Goal: Task Accomplishment & Management: Manage account settings

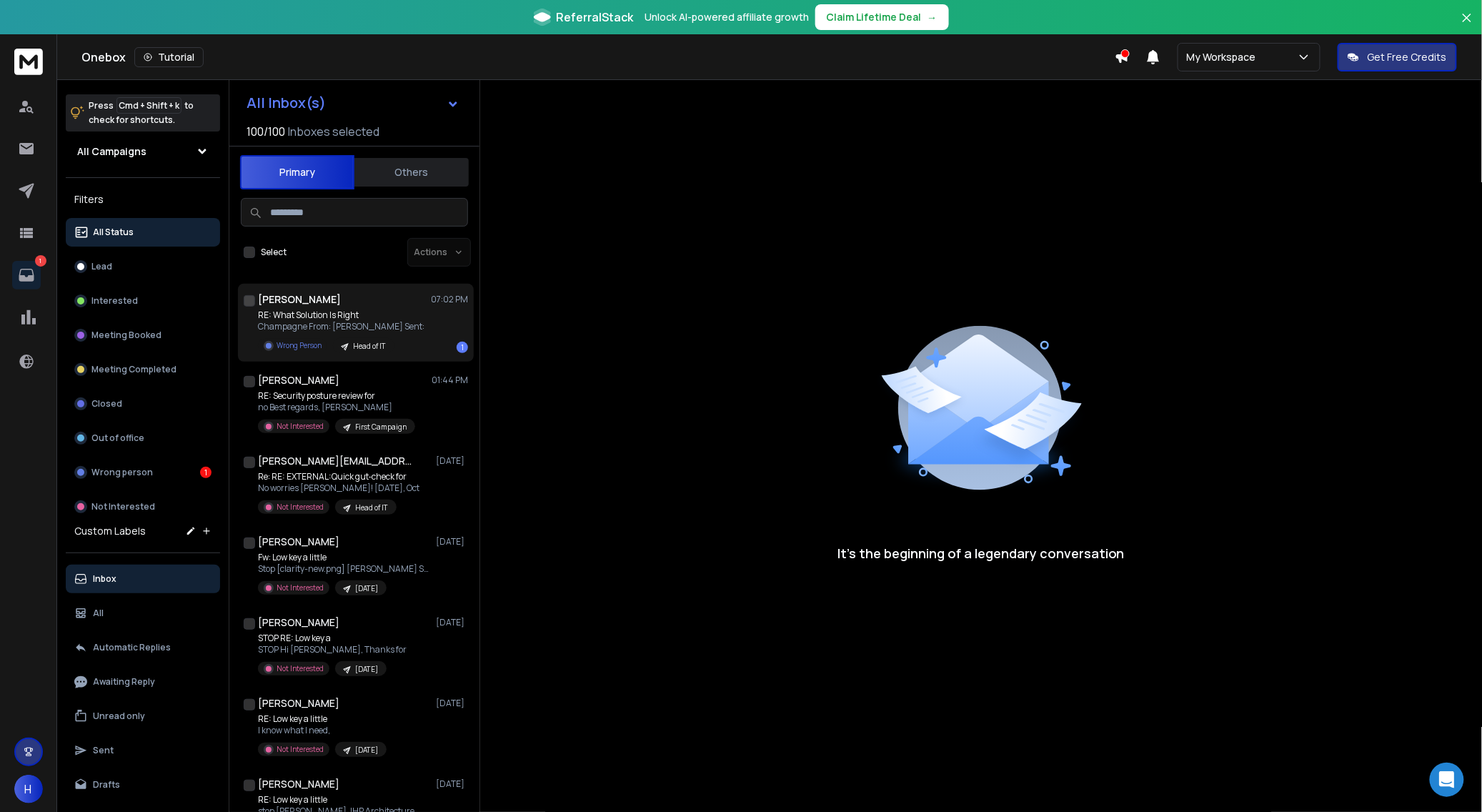
click at [358, 310] on p "RE: What Solution Is Right" at bounding box center [341, 315] width 166 height 12
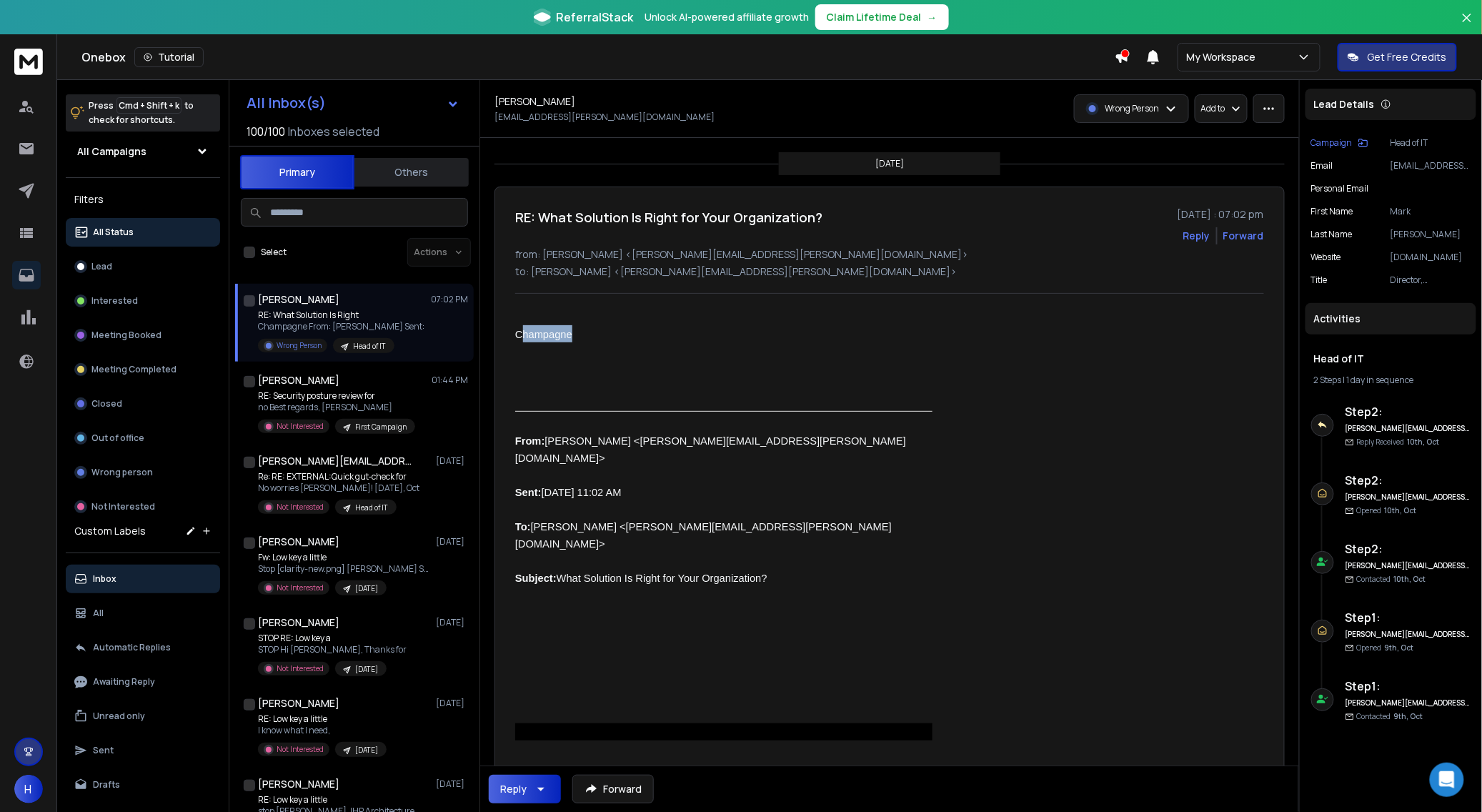
drag, startPoint x: 524, startPoint y: 340, endPoint x: 606, endPoint y: 340, distance: 82.0
click at [606, 340] on p "Champagne" at bounding box center [724, 333] width 418 height 17
click at [344, 321] on p "Champagne From: [PERSON_NAME] Sent:" at bounding box center [341, 326] width 166 height 12
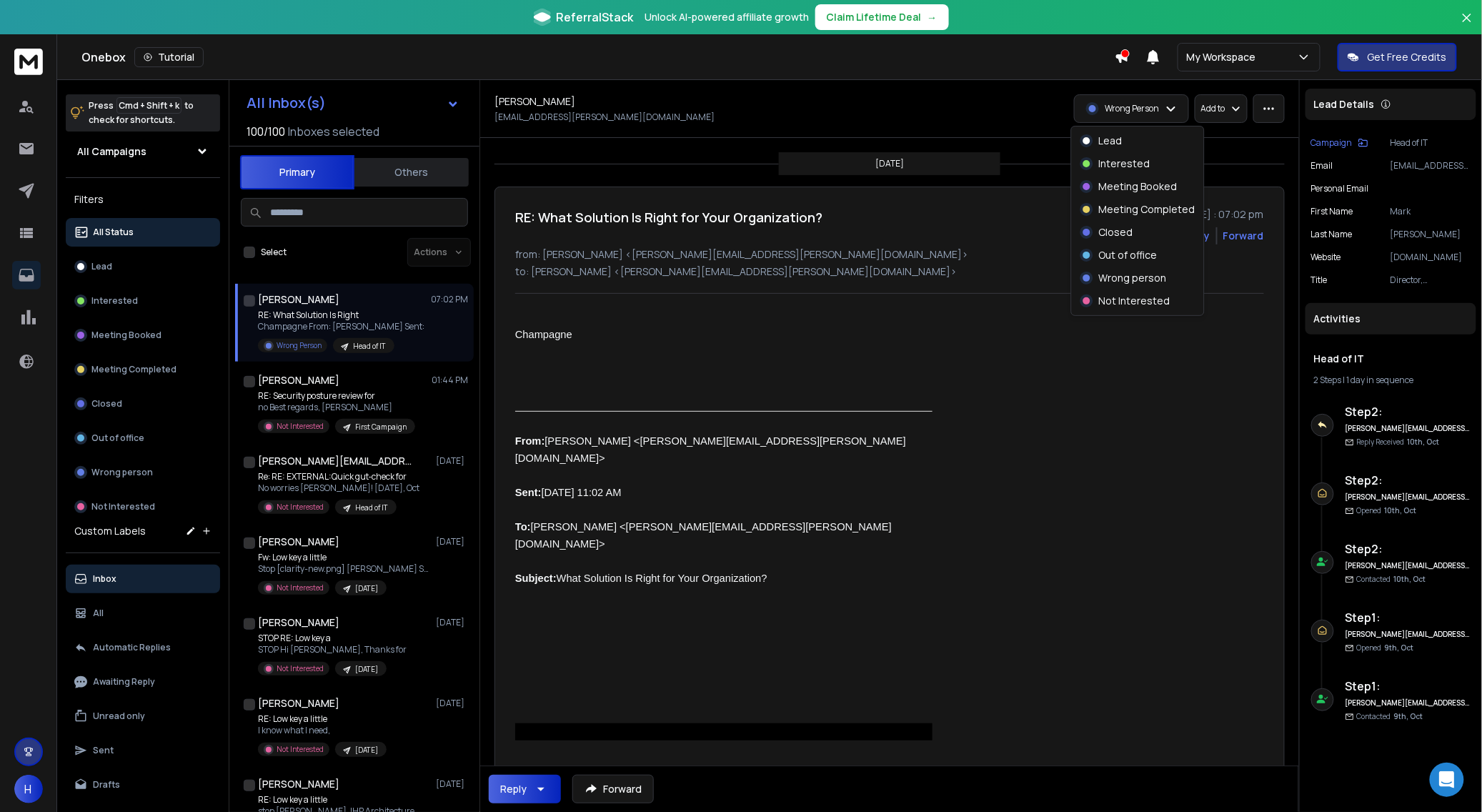
click at [1173, 107] on icon at bounding box center [1171, 109] width 12 height 12
click at [1129, 302] on p "Not Interested" at bounding box center [1135, 301] width 71 height 15
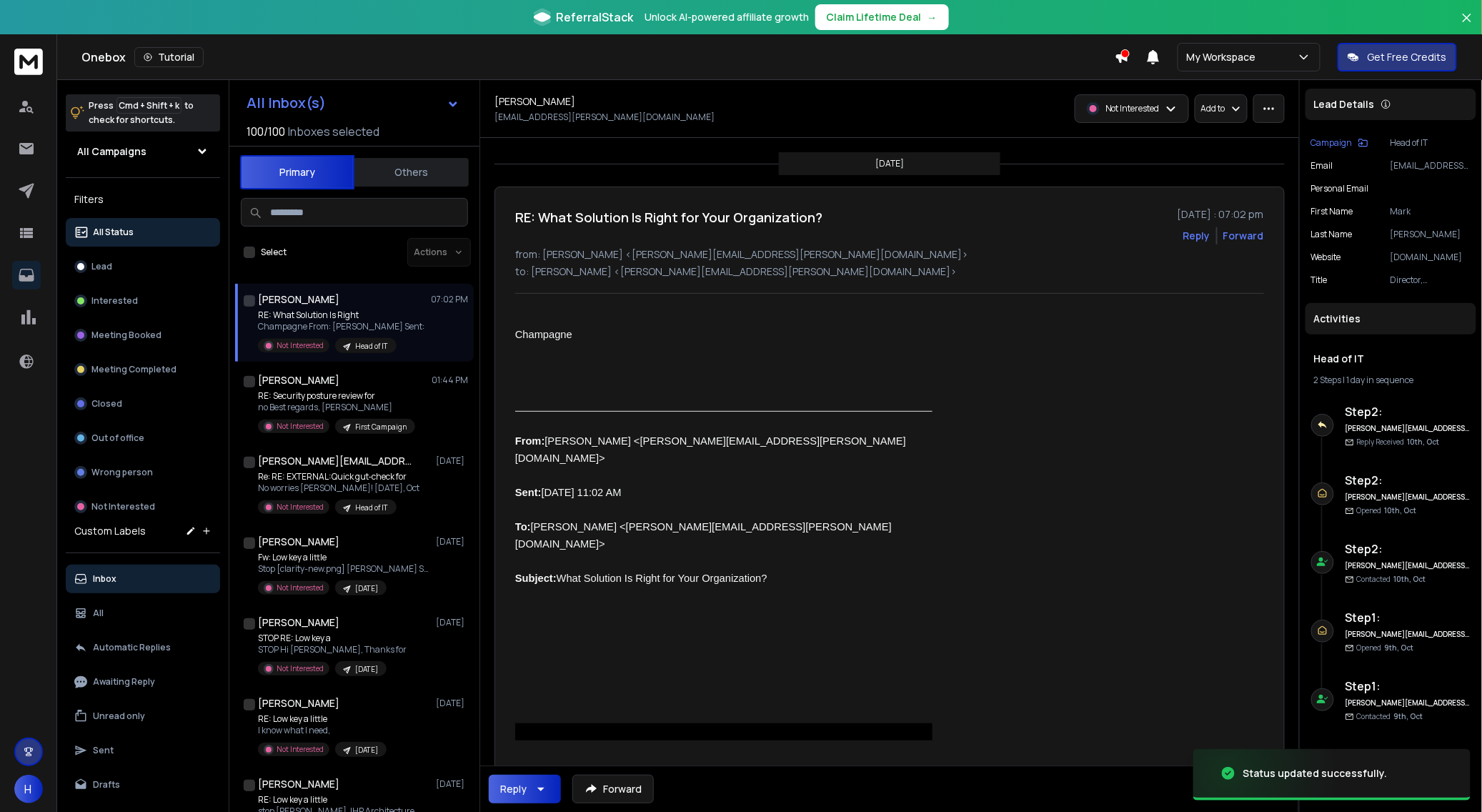
click at [352, 317] on p "RE: What Solution Is Right" at bounding box center [341, 315] width 166 height 12
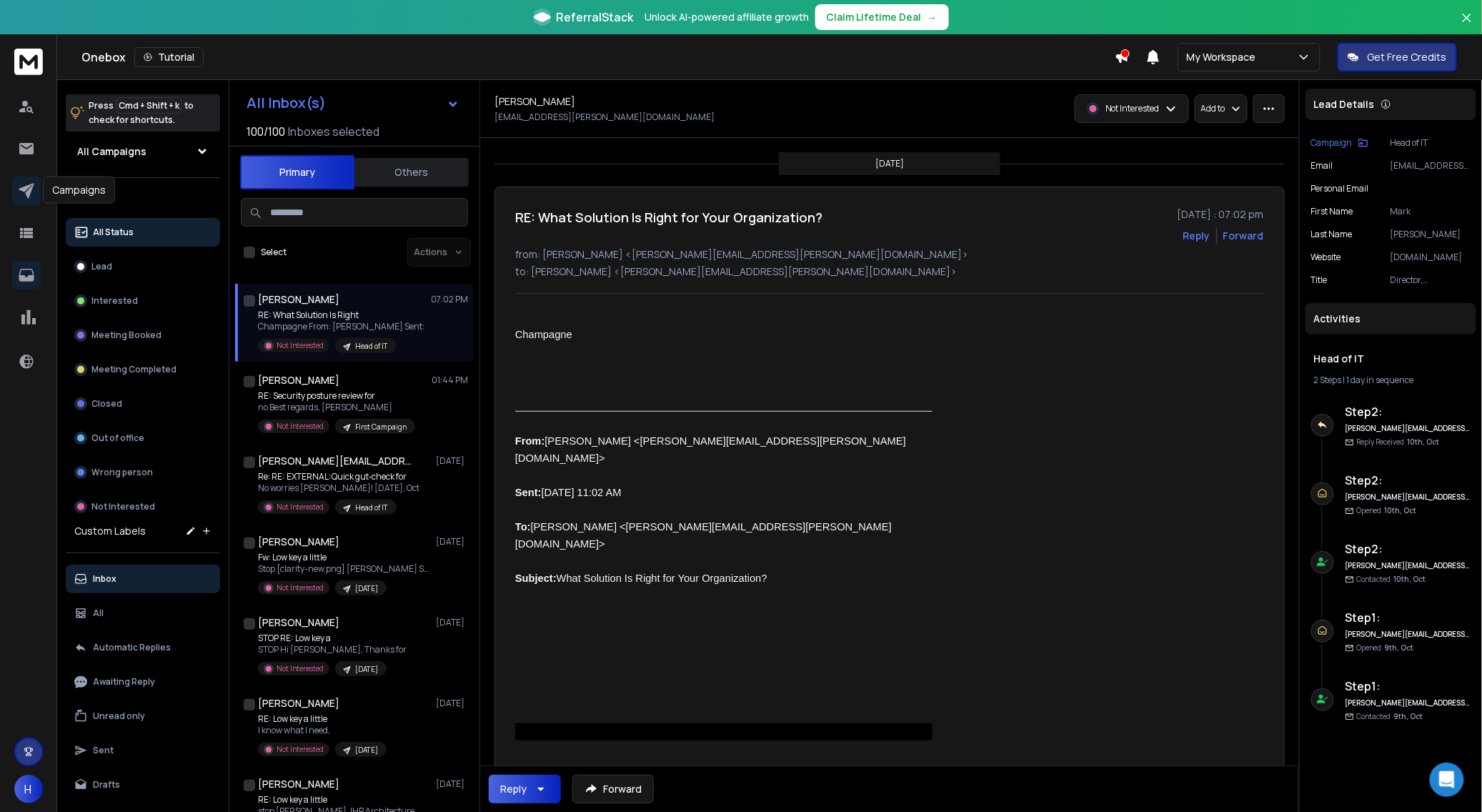
click at [26, 189] on icon at bounding box center [26, 190] width 17 height 17
